Goal: Information Seeking & Learning: Check status

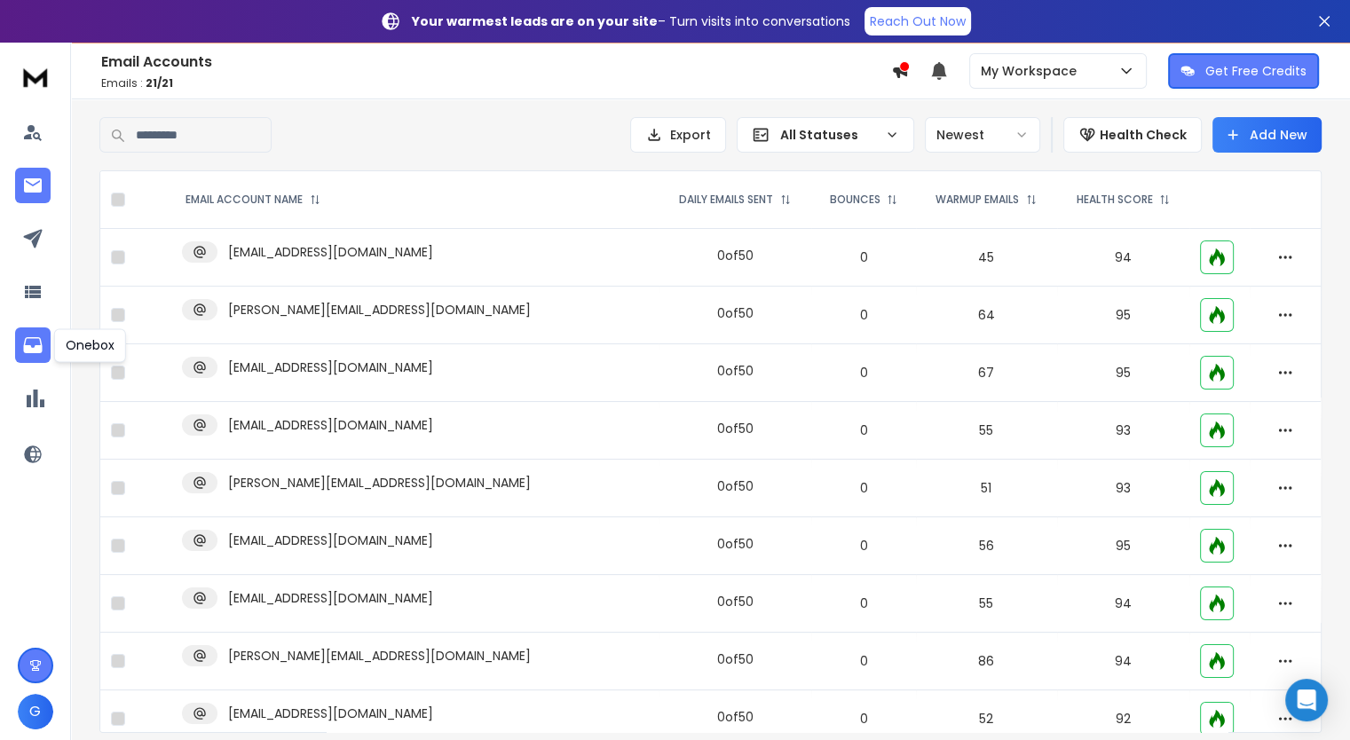
click at [25, 343] on icon at bounding box center [32, 345] width 19 height 16
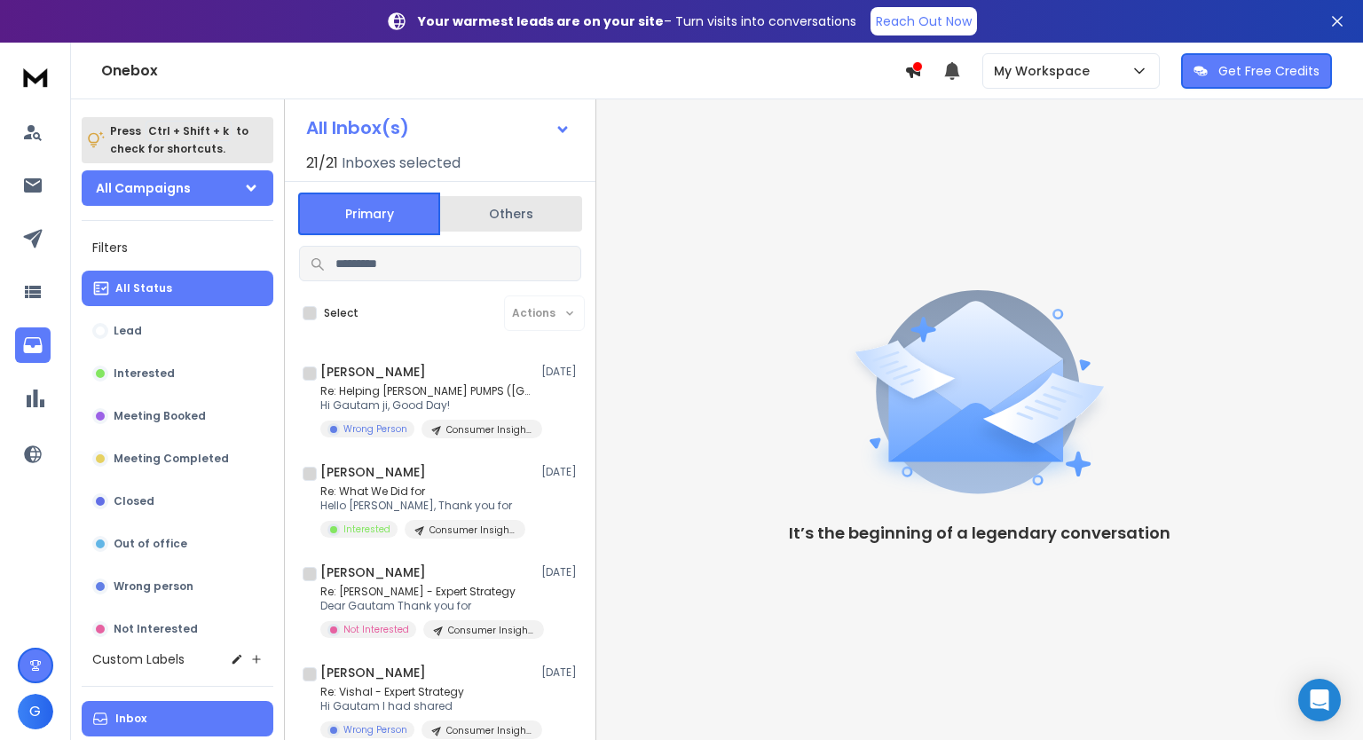
click at [246, 191] on icon at bounding box center [251, 188] width 10 height 6
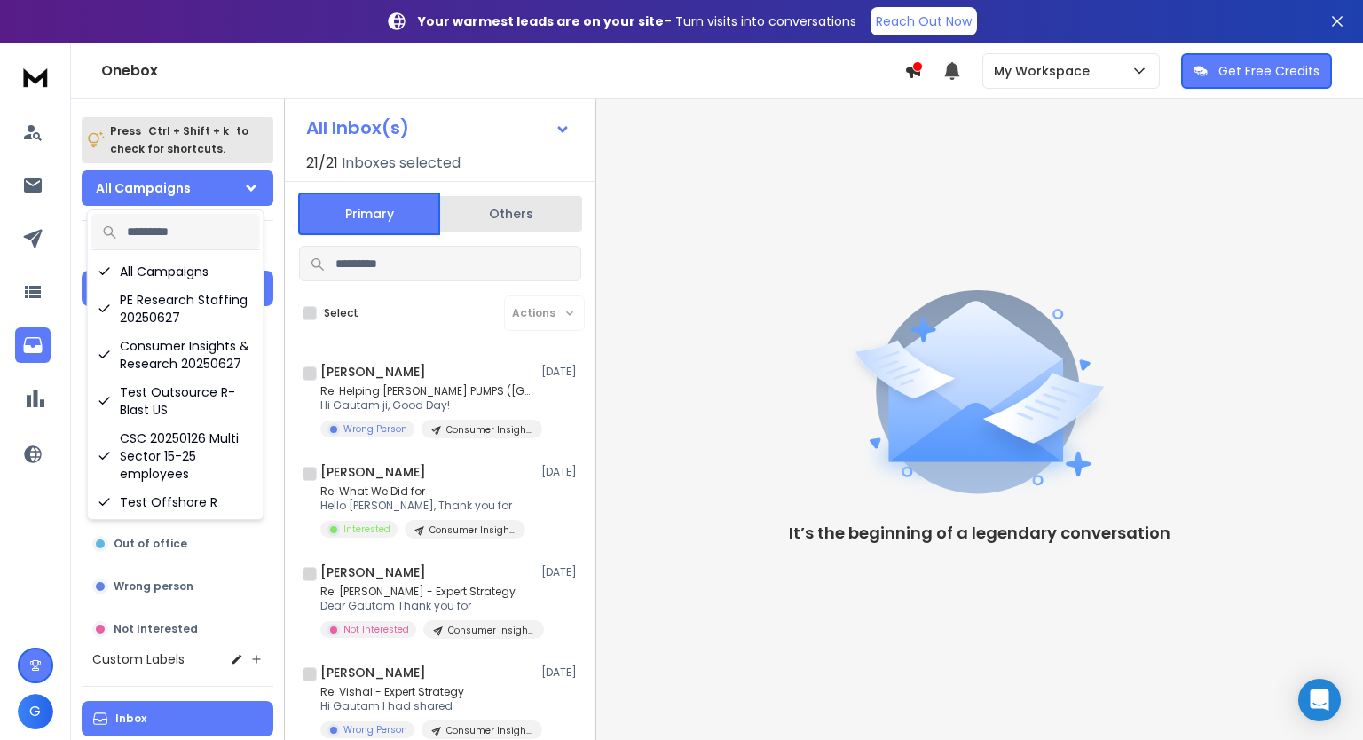
click at [246, 191] on icon at bounding box center [251, 188] width 10 height 6
click at [469, 88] on div "Onebox My Workspace Get Free Credits" at bounding box center [681, 71] width 1363 height 57
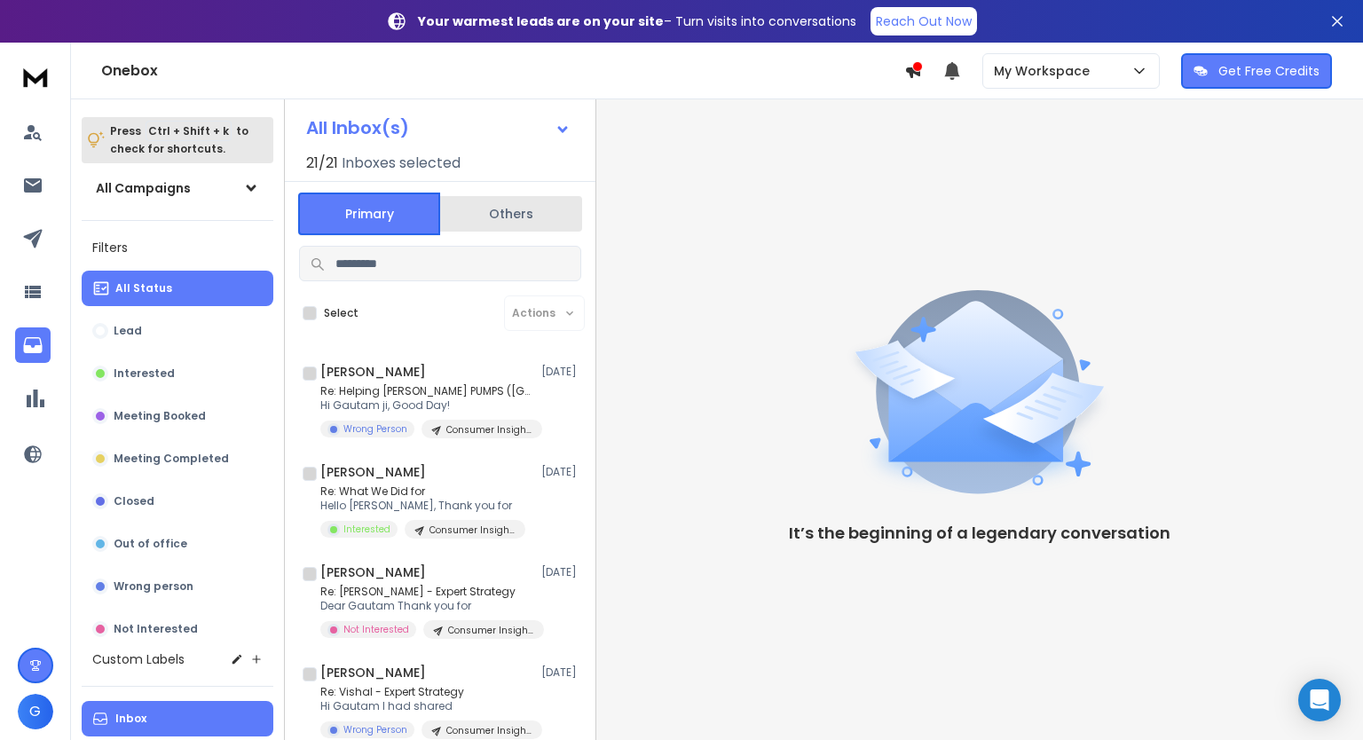
scroll to position [280, 0]
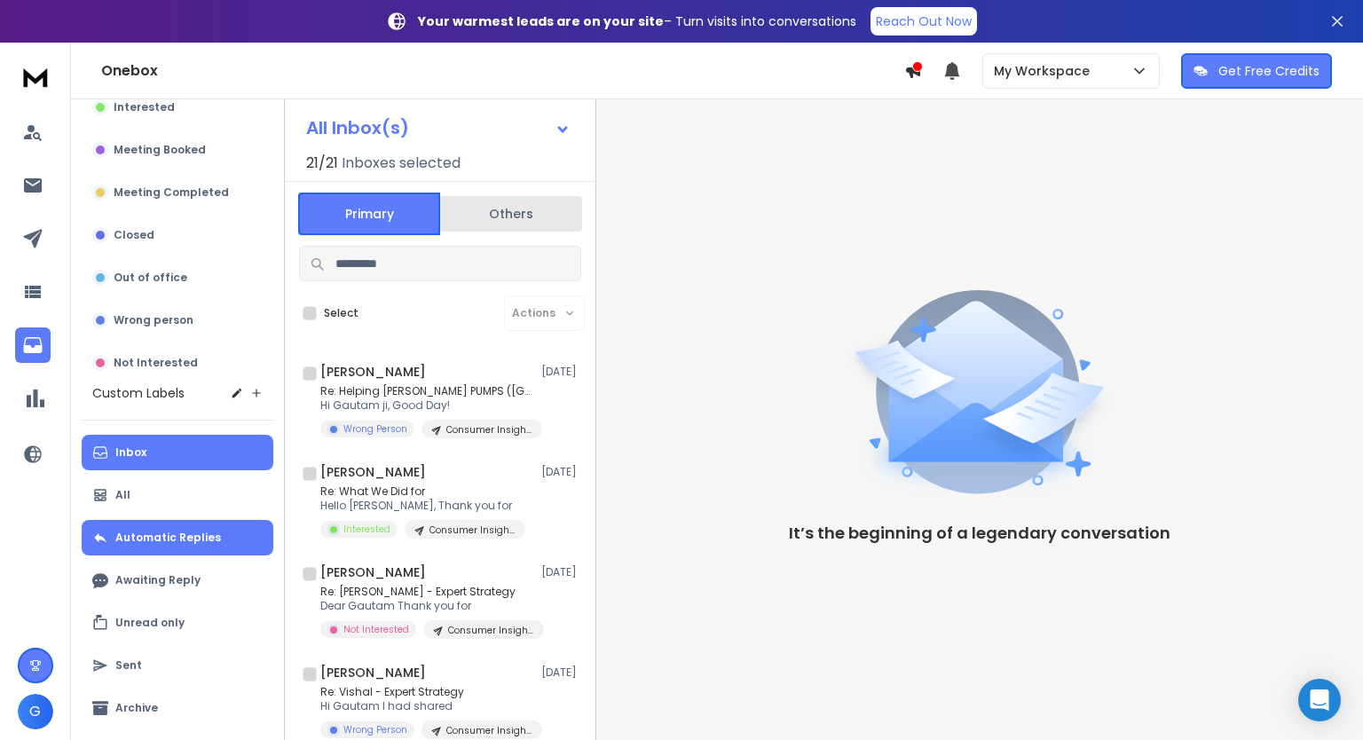
click at [137, 531] on p "Automatic Replies" at bounding box center [168, 538] width 106 height 14
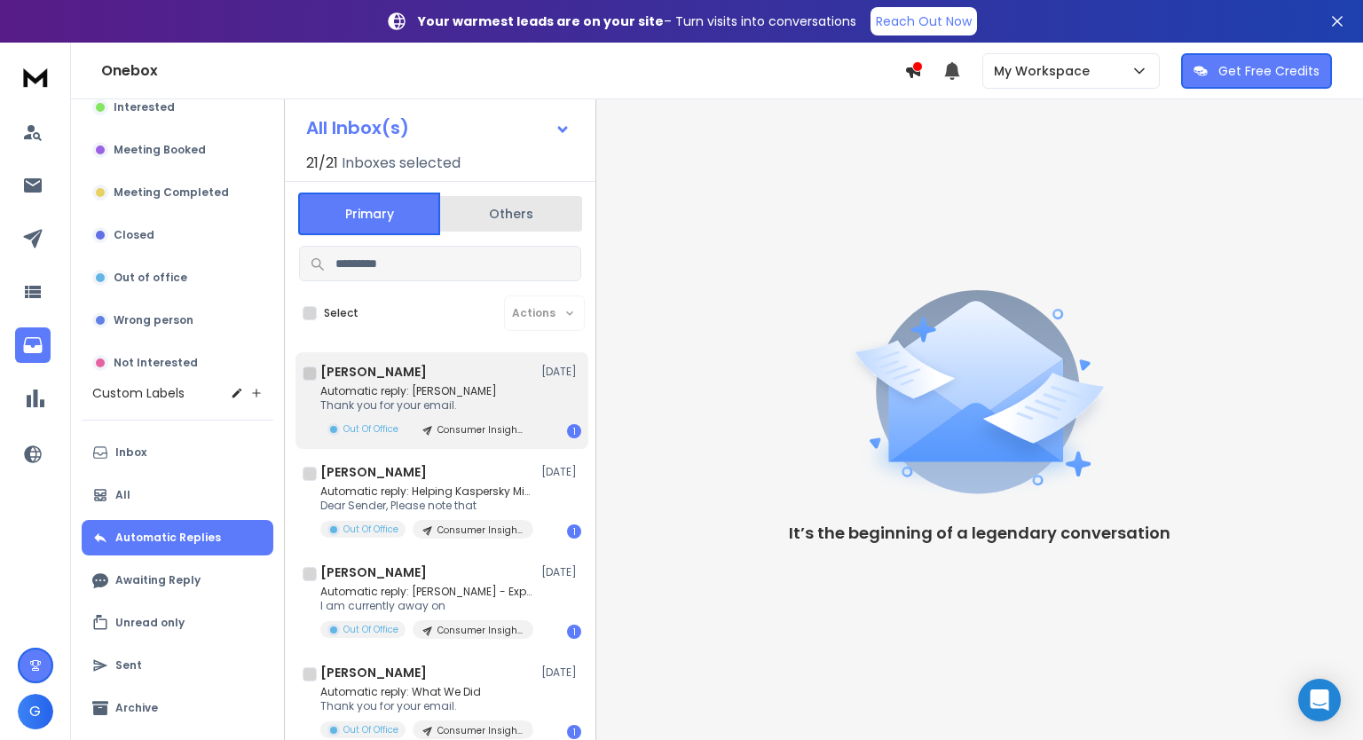
click at [444, 390] on p "Automatic reply: [PERSON_NAME]" at bounding box center [426, 391] width 213 height 14
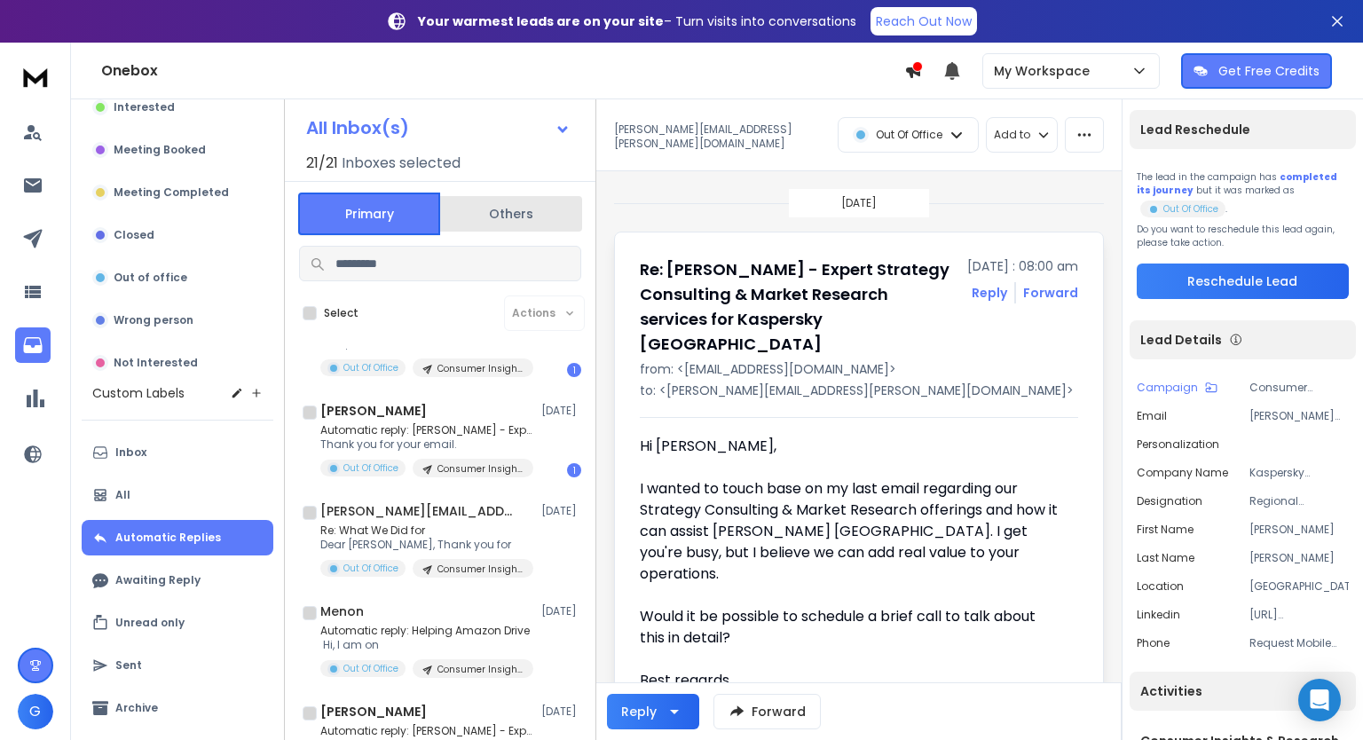
scroll to position [548, 0]
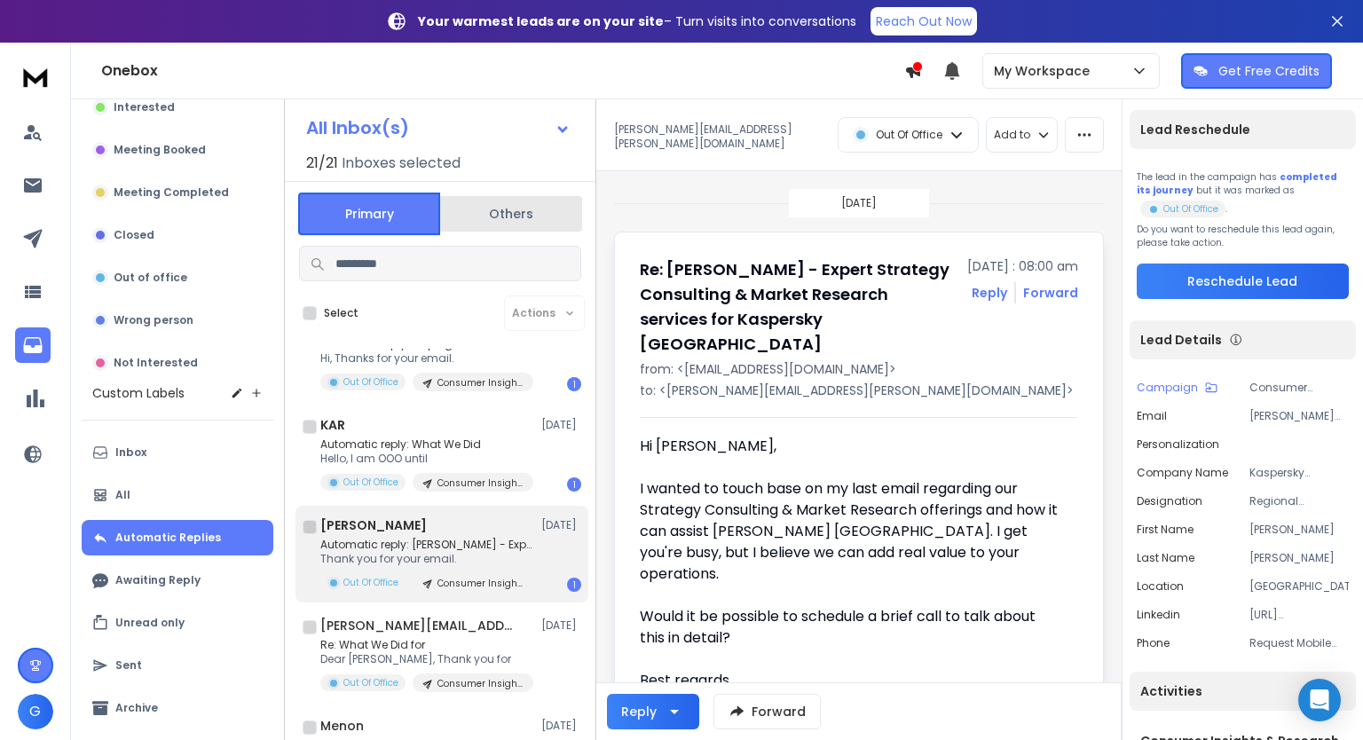
click at [407, 539] on p "Automatic reply: [PERSON_NAME] - Expert" at bounding box center [426, 545] width 213 height 14
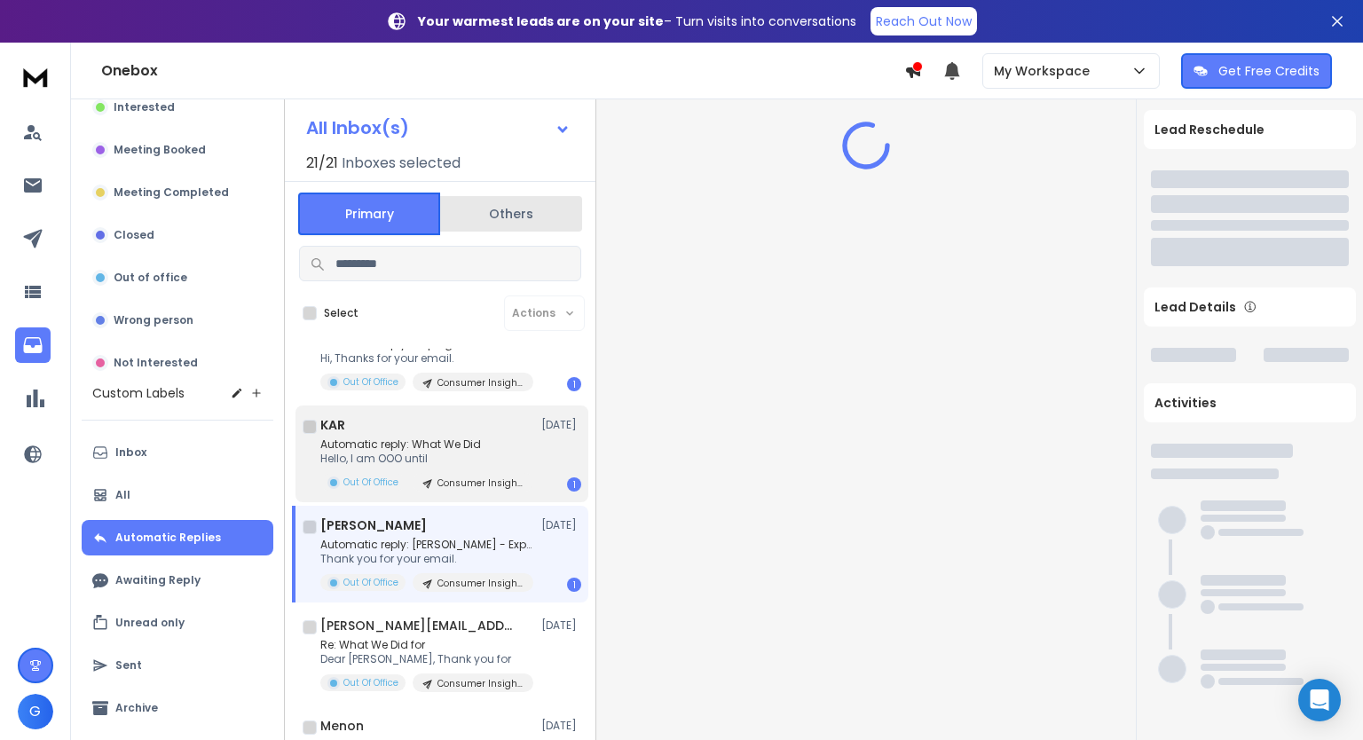
click at [431, 423] on div "KAR [DATE]" at bounding box center [450, 425] width 261 height 18
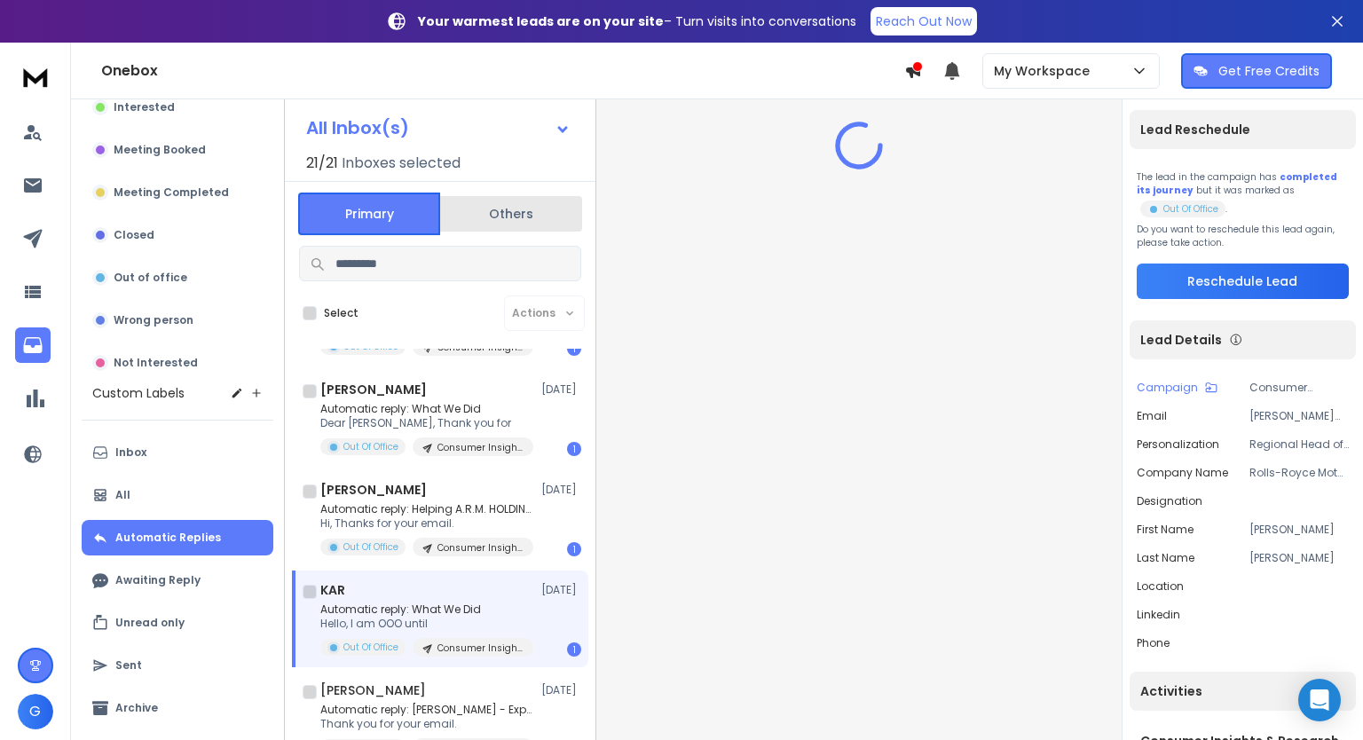
scroll to position [383, 0]
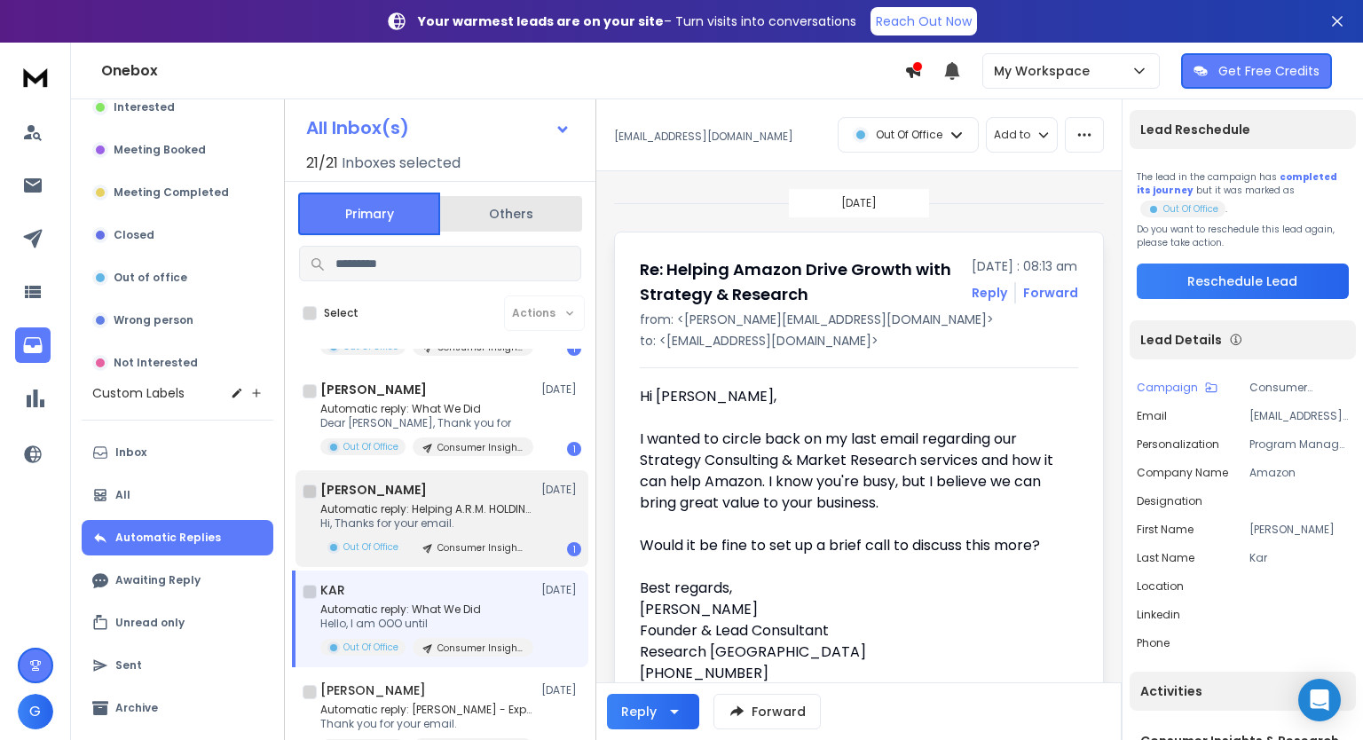
click at [411, 505] on p "Automatic reply: Helping A.R.M. HOLDING" at bounding box center [426, 509] width 213 height 14
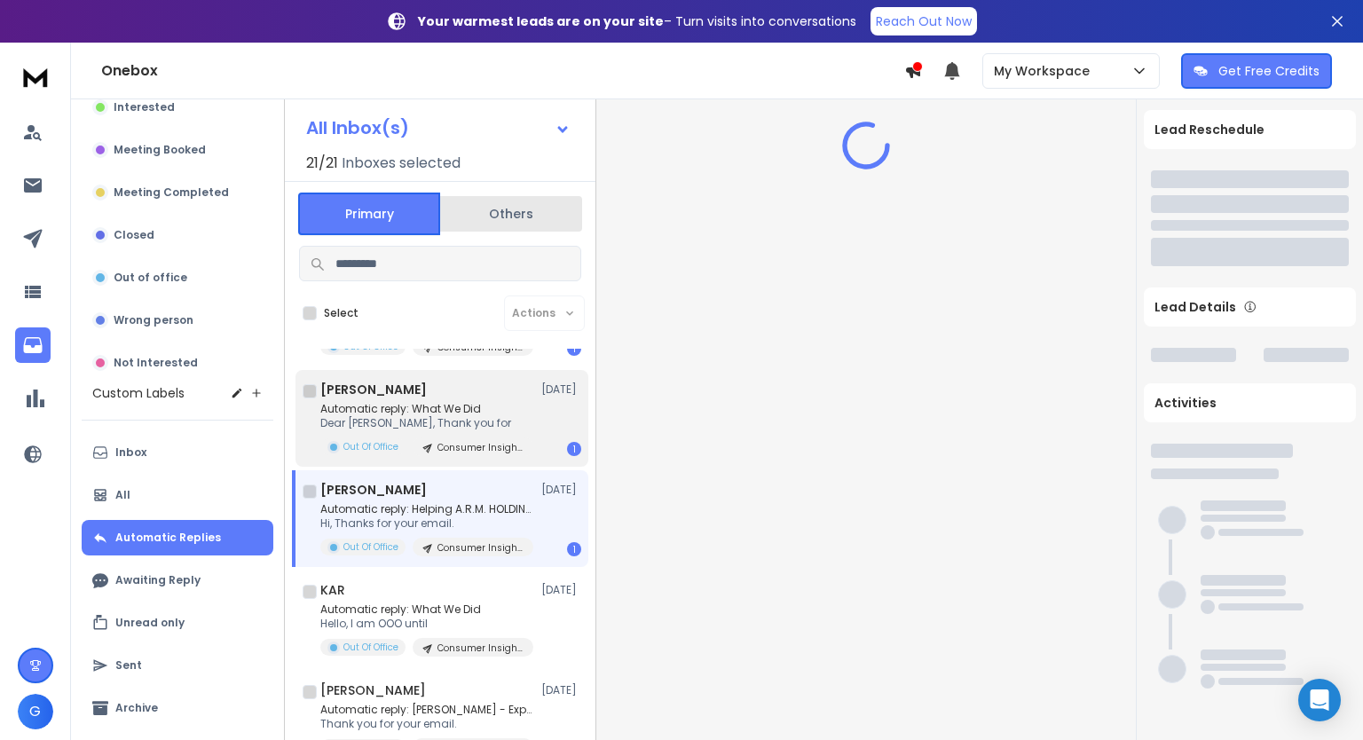
click at [428, 401] on div "[PERSON_NAME] [DATE] Automatic reply: What We Did Dear Sender, Thank you for Ou…" at bounding box center [450, 418] width 261 height 75
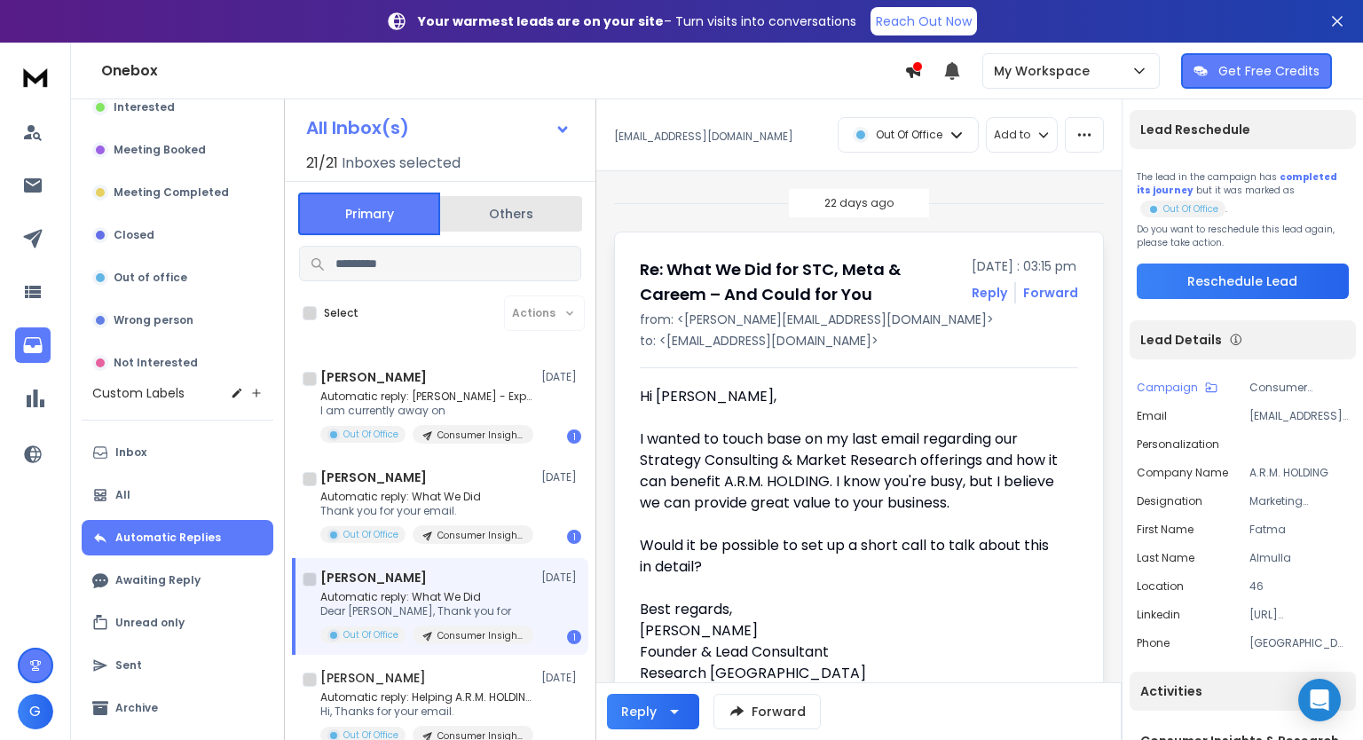
scroll to position [184, 0]
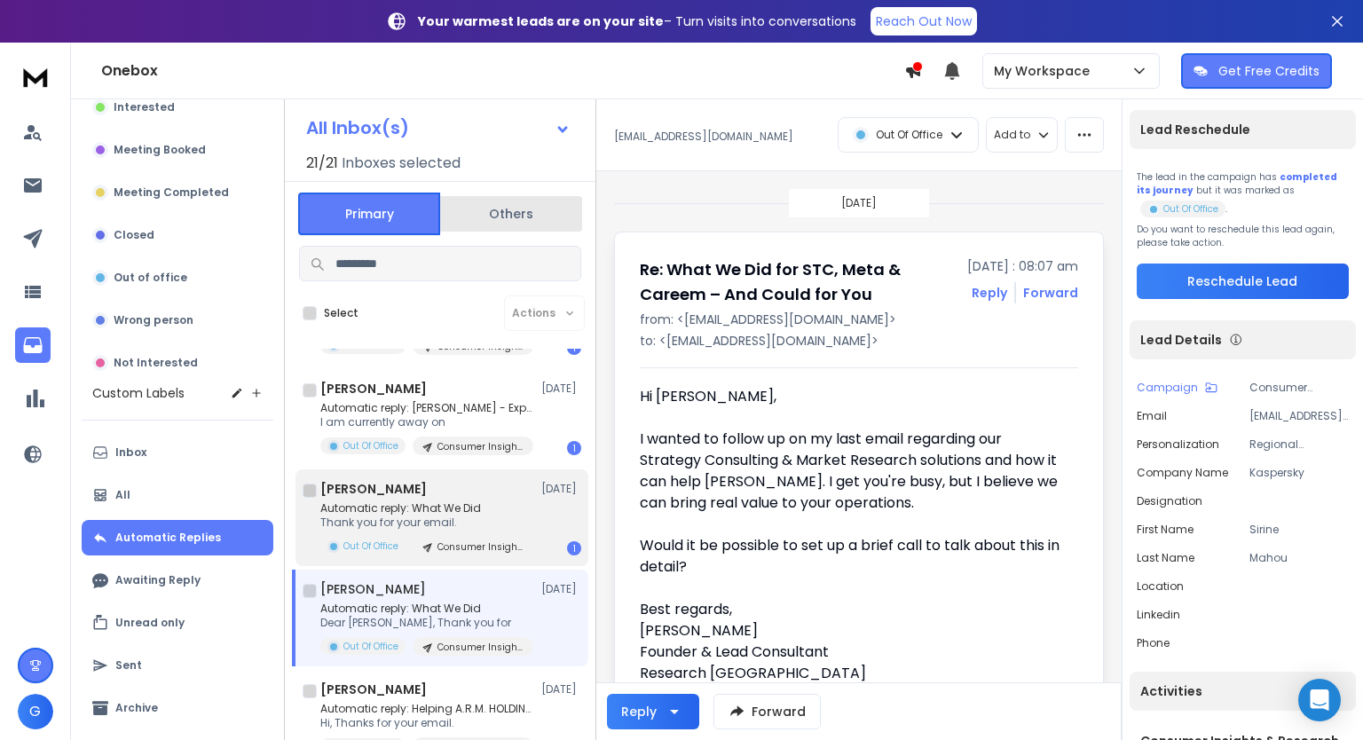
click at [412, 487] on h1 "[PERSON_NAME]" at bounding box center [373, 489] width 106 height 18
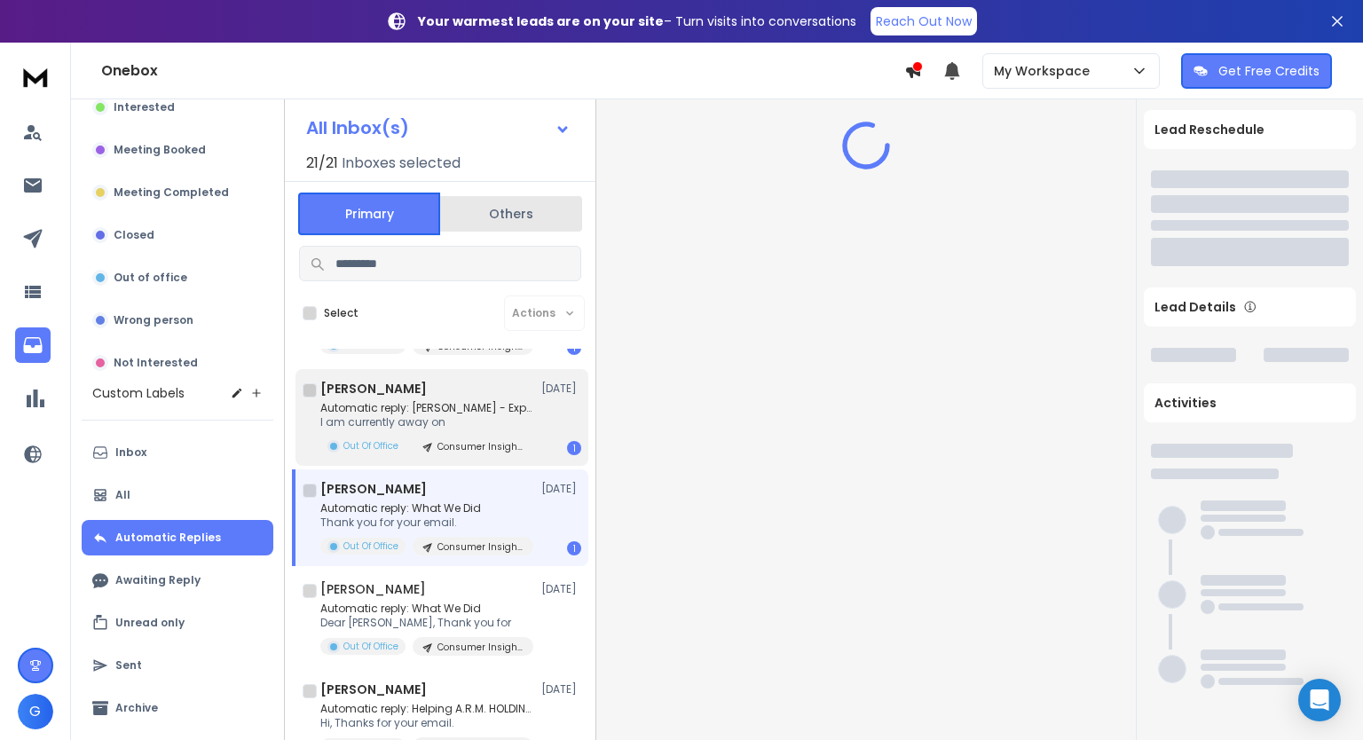
click at [434, 398] on div "[PERSON_NAME] [DATE] Automatic reply: [PERSON_NAME] - Expert ﻿﻿I am currently a…" at bounding box center [450, 417] width 261 height 75
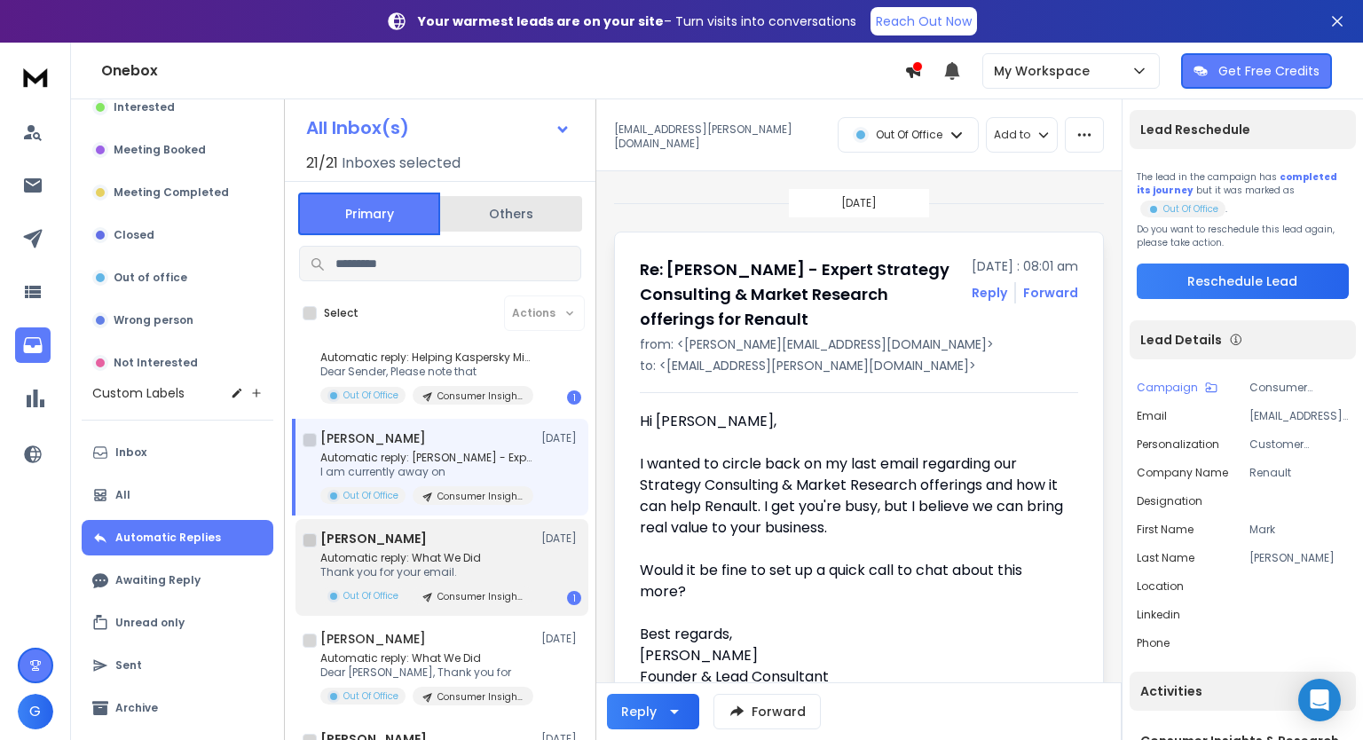
scroll to position [131, 0]
click at [428, 546] on div "[PERSON_NAME] [DATE]" at bounding box center [450, 541] width 261 height 18
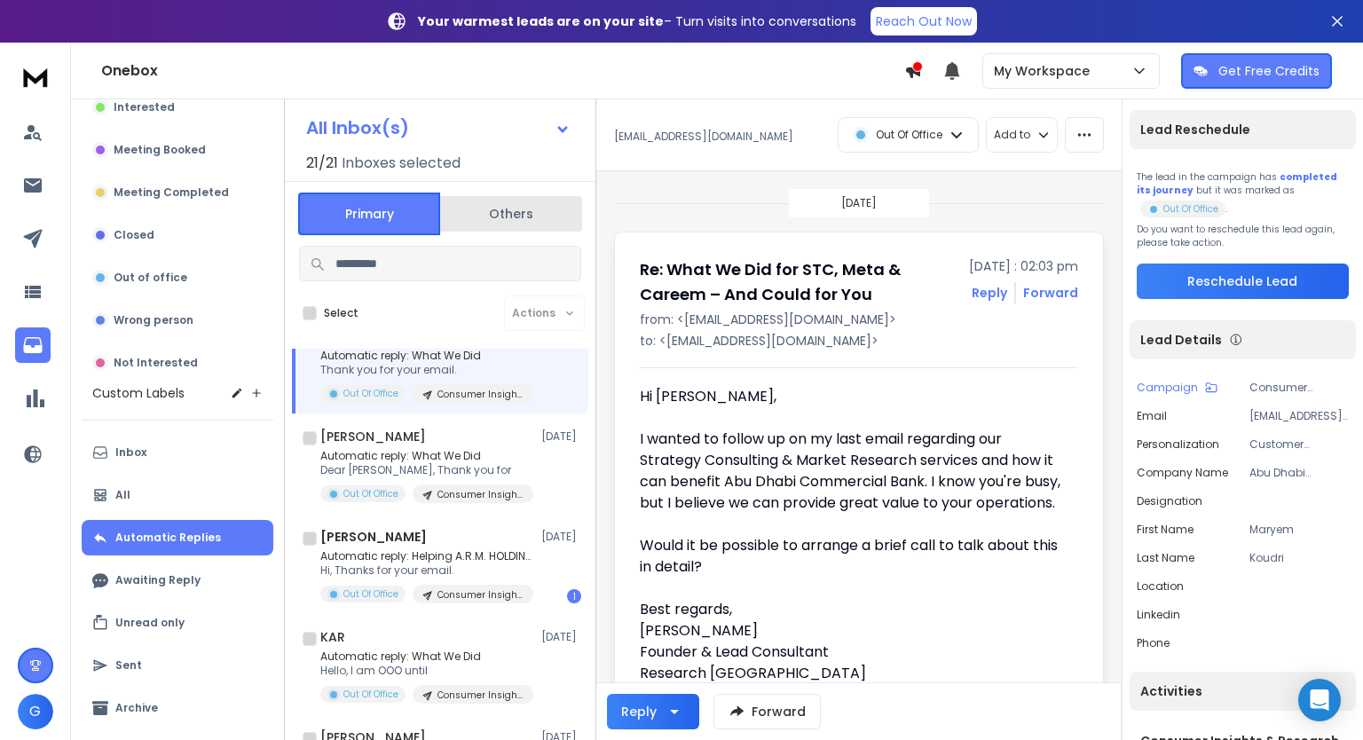
scroll to position [339, 0]
click at [428, 547] on p "Automatic reply: Helping A.R.M. HOLDING" at bounding box center [426, 554] width 213 height 14
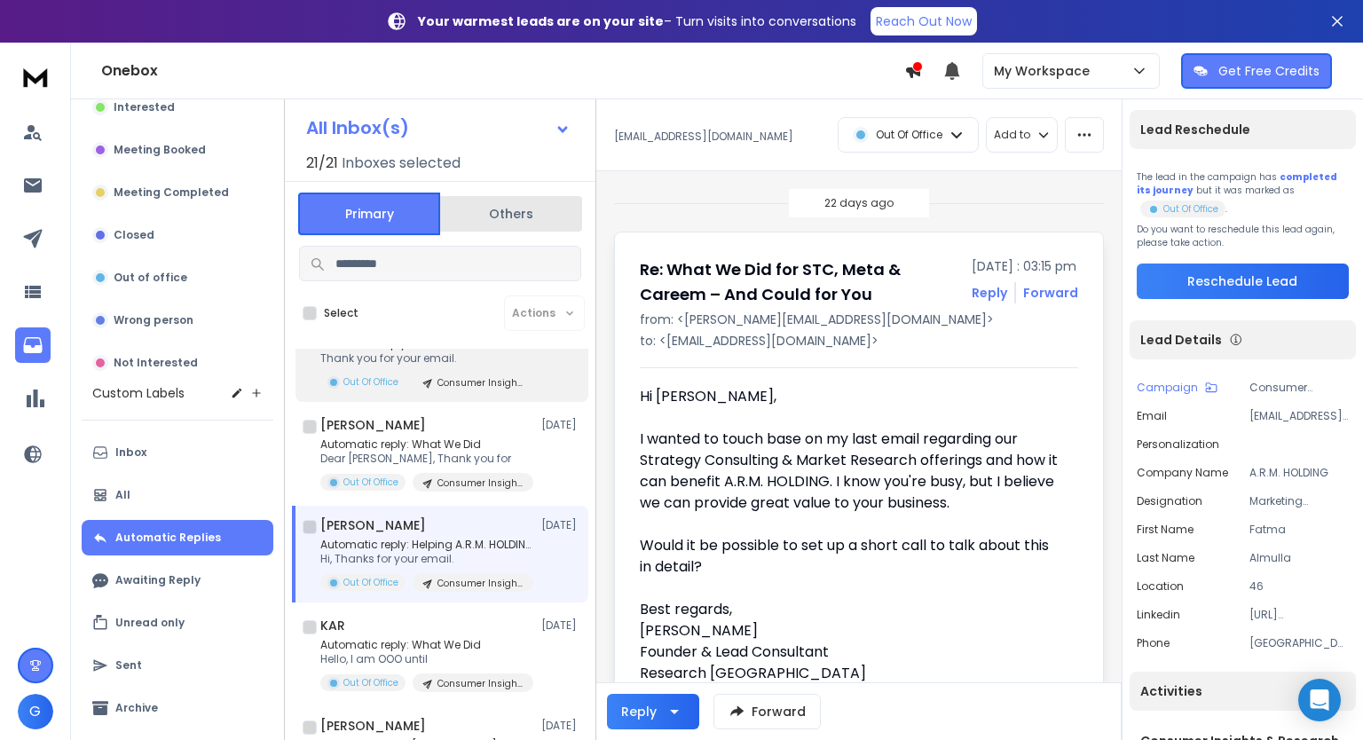
scroll to position [0, 0]
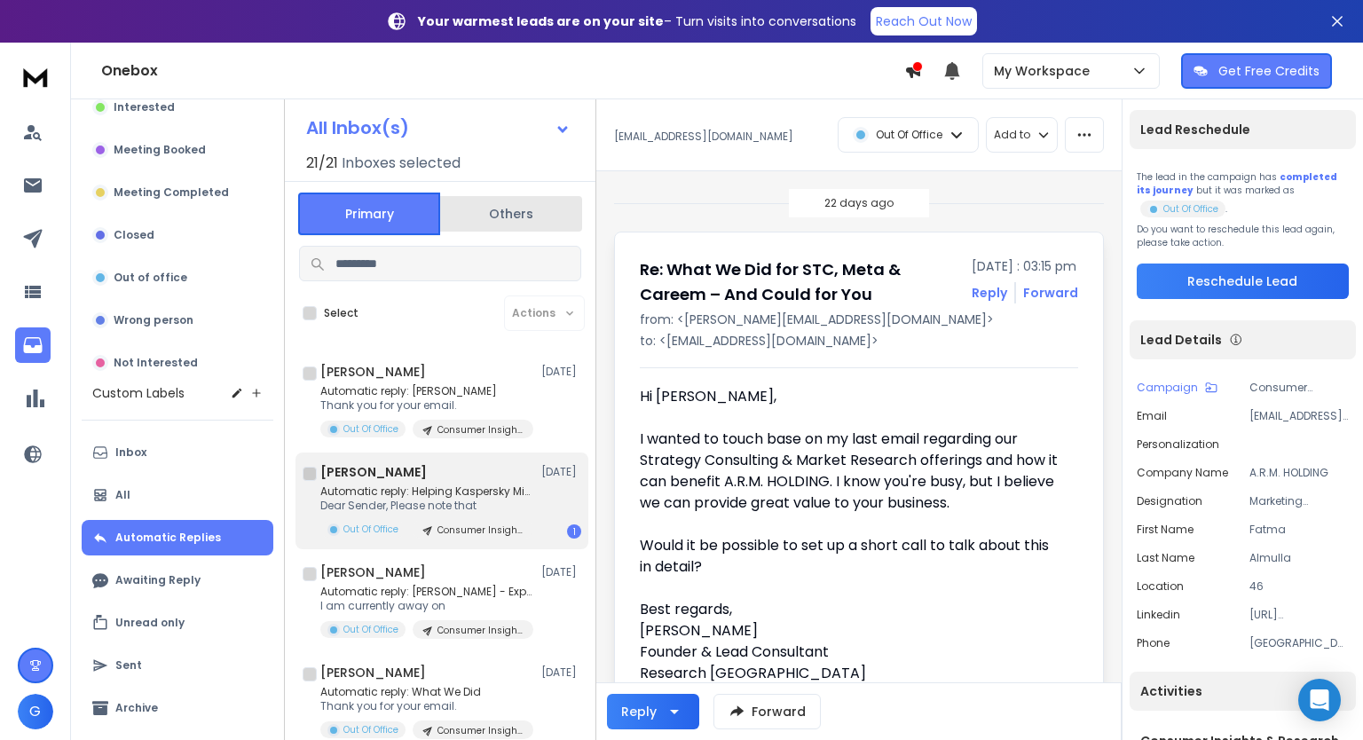
click at [397, 490] on p "Automatic reply: Helping Kaspersky Middle" at bounding box center [426, 491] width 213 height 14
